Goal: Task Accomplishment & Management: Manage account settings

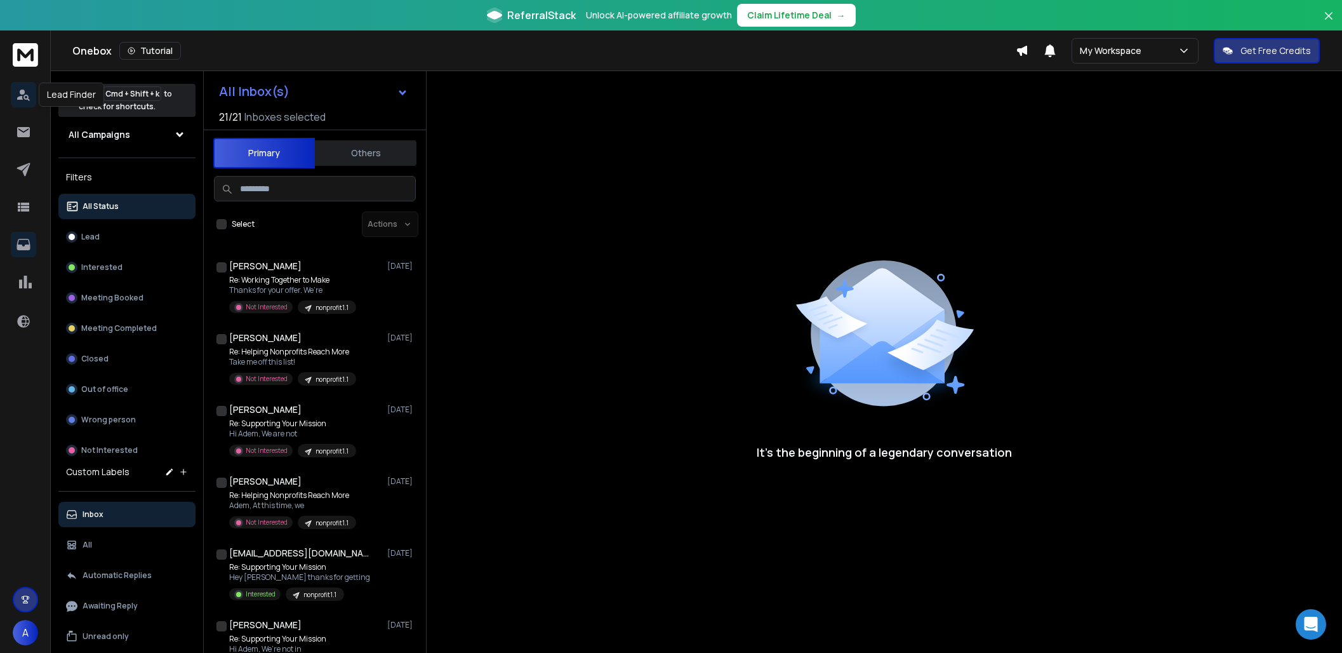
click at [23, 101] on icon at bounding box center [23, 94] width 15 height 15
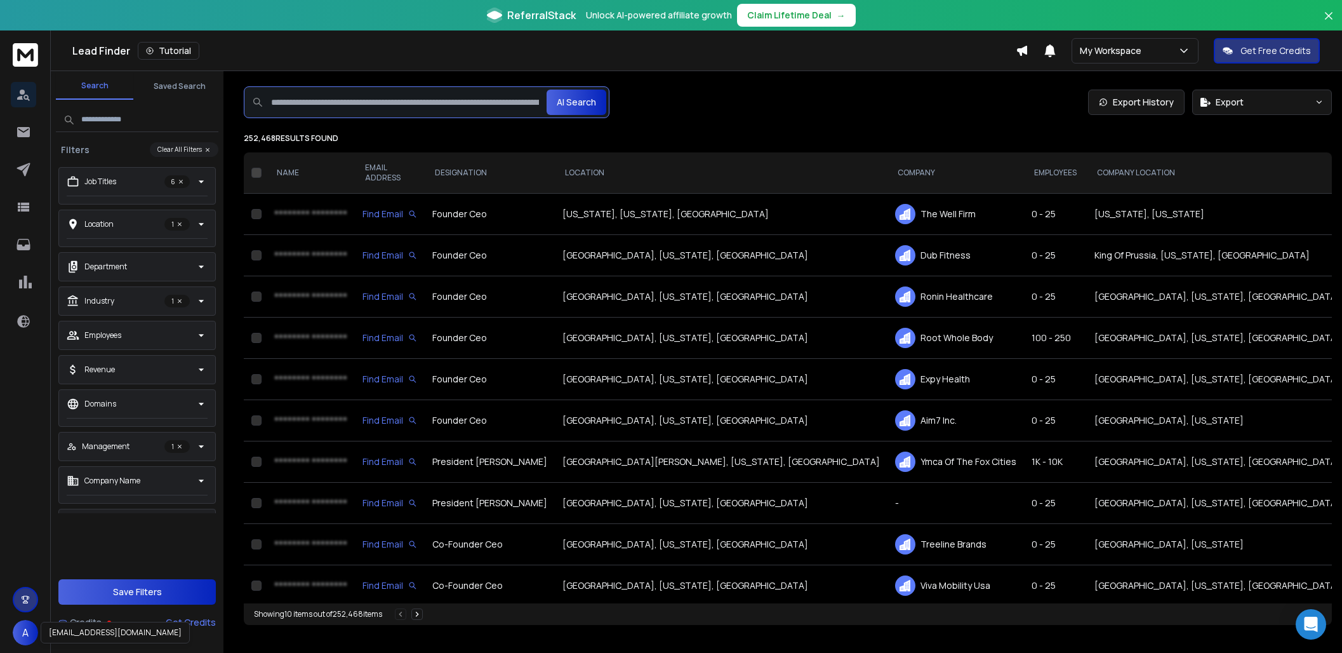
click at [29, 632] on span "A" at bounding box center [25, 632] width 25 height 25
click at [81, 613] on p "Settings" at bounding box center [78, 611] width 35 height 13
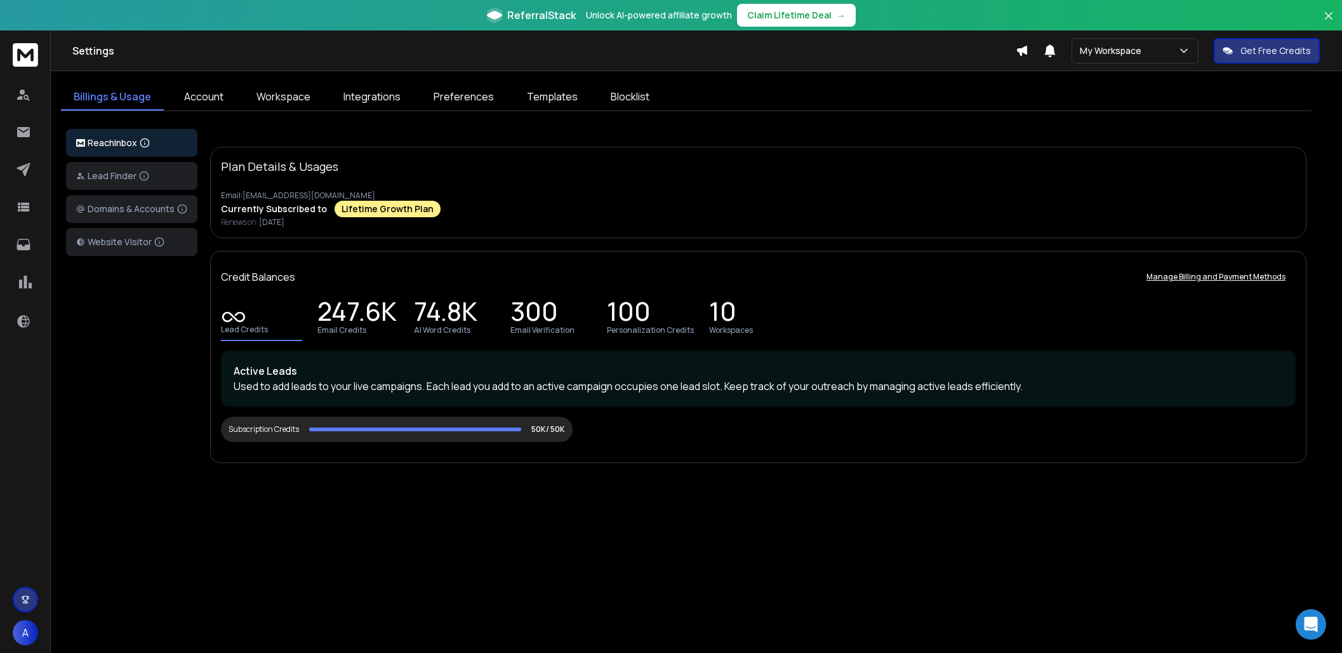
click at [111, 178] on button "Lead Finder" at bounding box center [131, 176] width 131 height 28
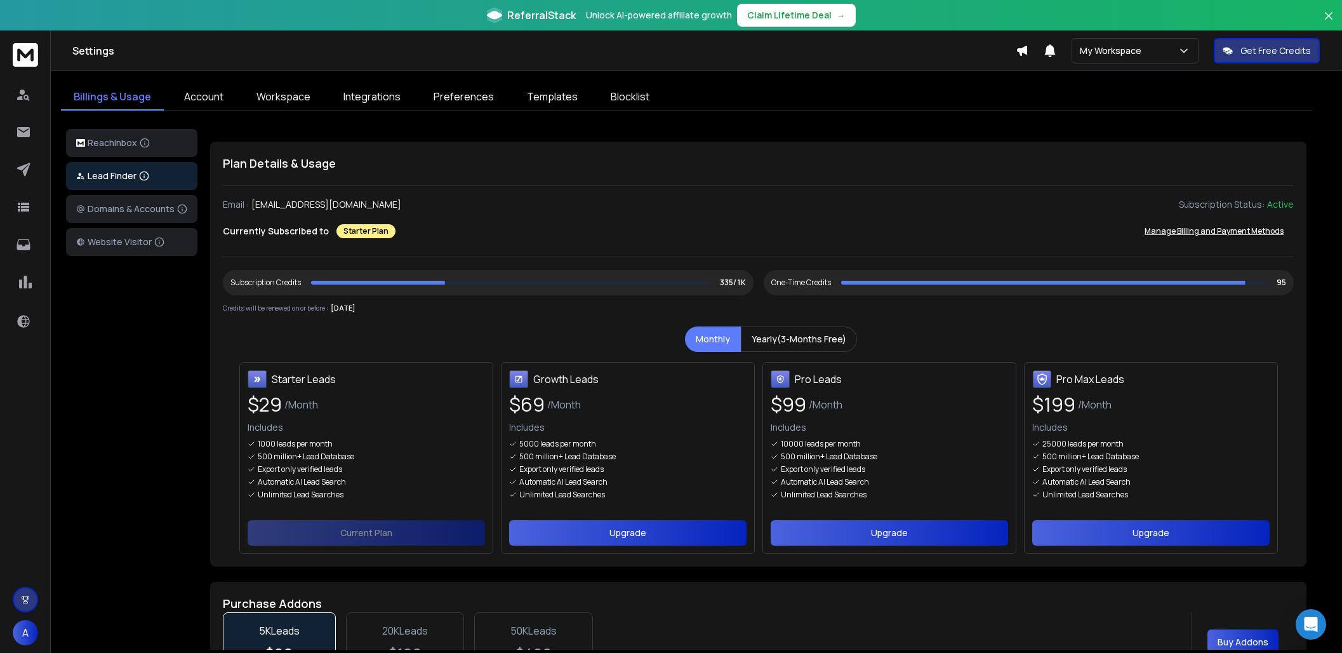
click at [111, 206] on button "Domains & Accounts" at bounding box center [131, 209] width 131 height 28
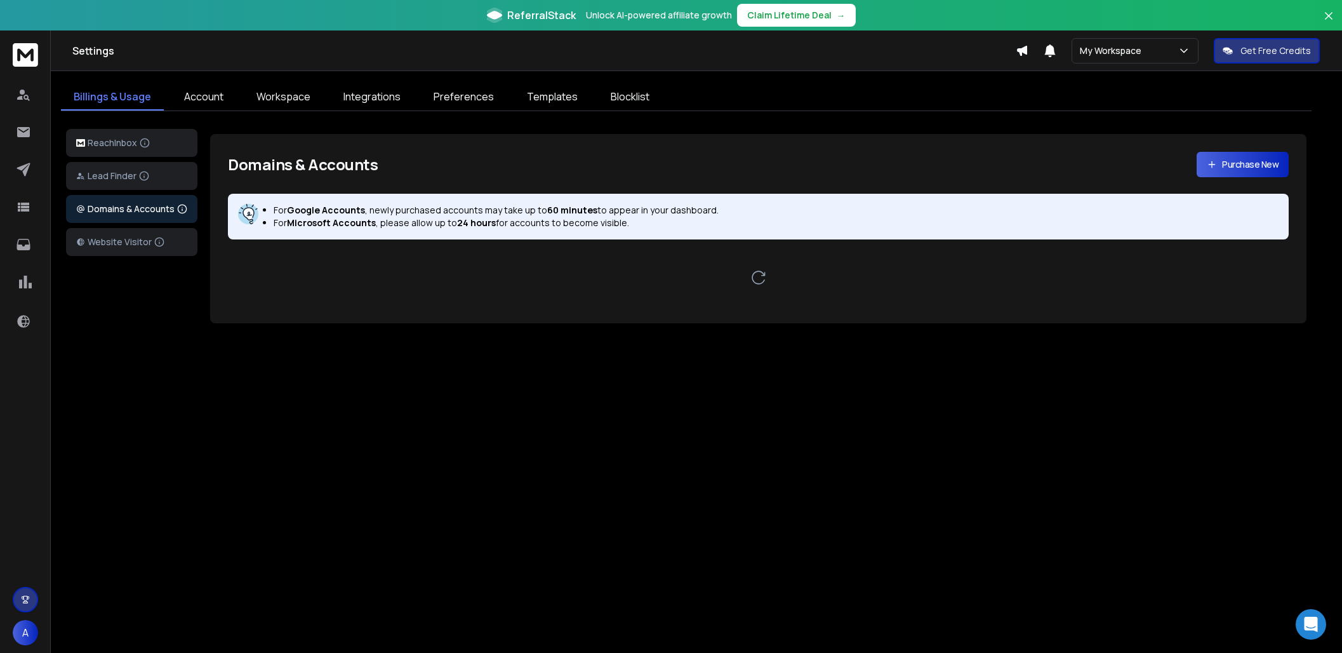
click at [119, 169] on button "Lead Finder" at bounding box center [131, 176] width 131 height 28
